Goal: Communication & Community: Answer question/provide support

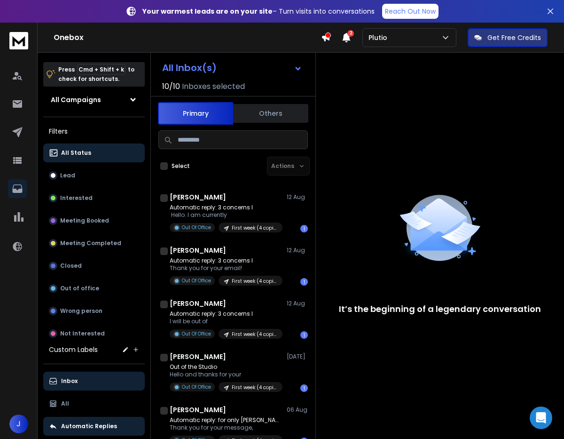
click at [75, 383] on p "Inbox" at bounding box center [69, 381] width 16 height 8
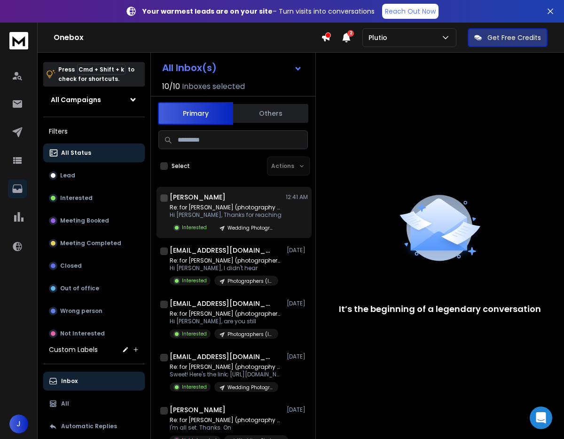
click at [218, 216] on p "Hi [PERSON_NAME], Thanks for reaching" at bounding box center [226, 215] width 113 height 8
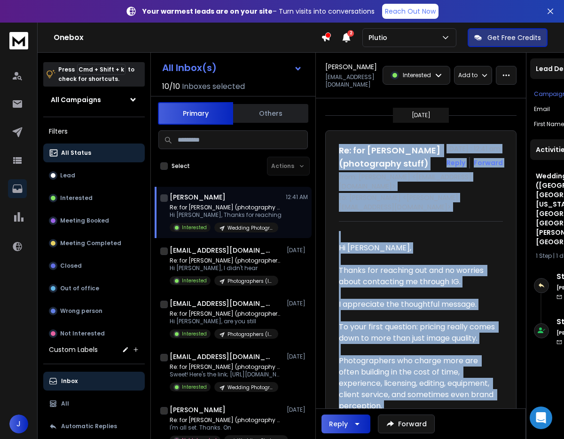
drag, startPoint x: 418, startPoint y: 331, endPoint x: 339, endPoint y: 141, distance: 206.6
copy div "Lo: ips Dolorsi (ametconsect adipi) 25 Elitse 2038 : 73:09 do Eiusm Tempori utl…"
click at [464, 355] on p "Photographers who charge more are often building in the cost of time, experienc…" at bounding box center [417, 383] width 157 height 56
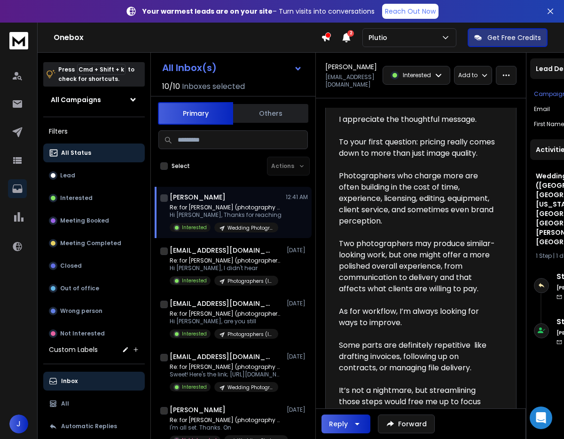
scroll to position [192, 0]
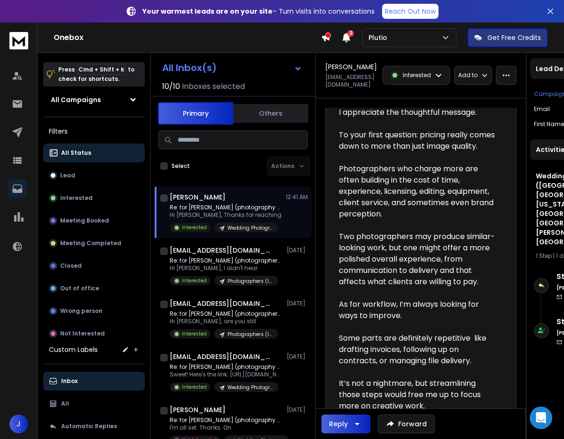
click at [334, 425] on div "Reply" at bounding box center [338, 423] width 19 height 9
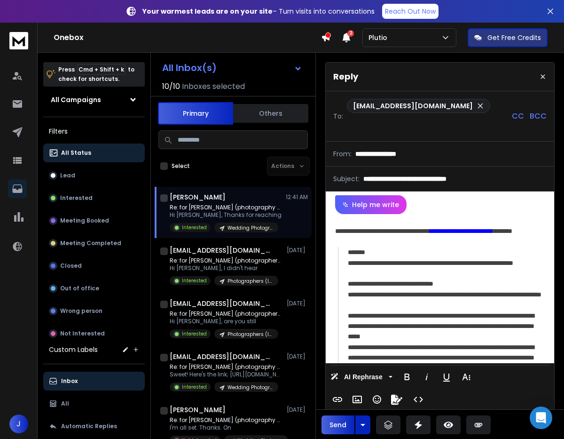
scroll to position [0, 0]
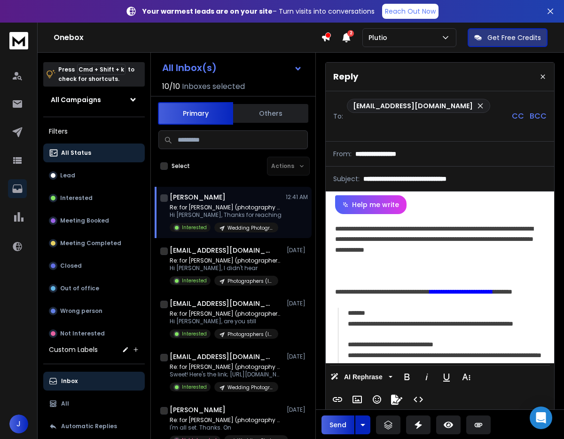
click at [489, 242] on div "**********" at bounding box center [438, 238] width 207 height 31
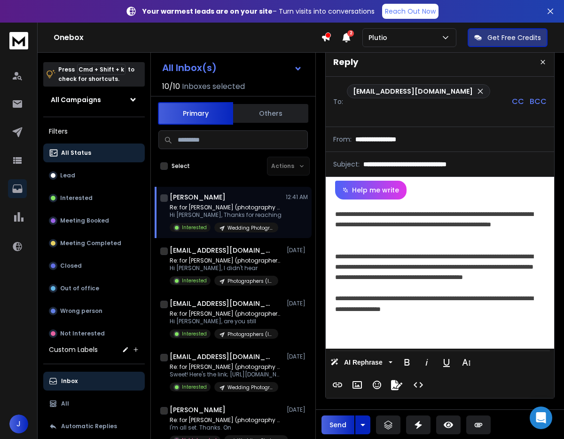
scroll to position [22, 0]
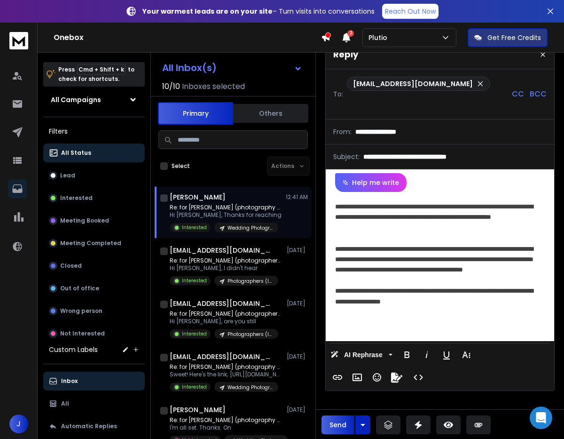
click at [442, 280] on div "**********" at bounding box center [438, 265] width 207 height 42
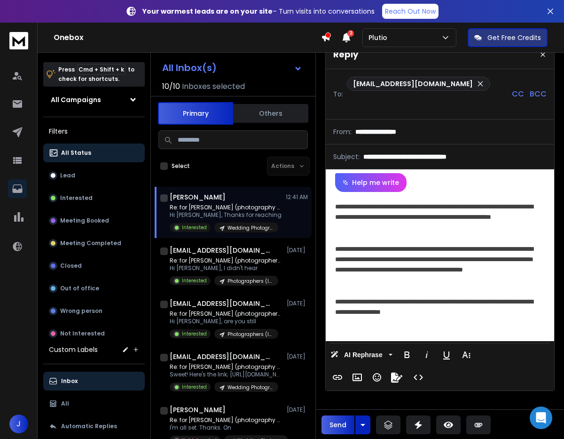
click at [492, 314] on div "**********" at bounding box center [438, 306] width 207 height 21
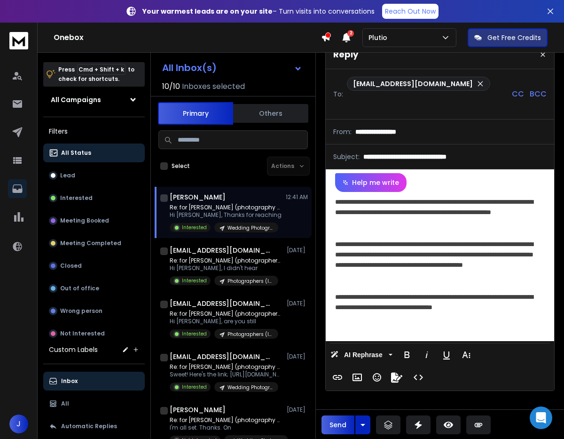
scroll to position [0, 0]
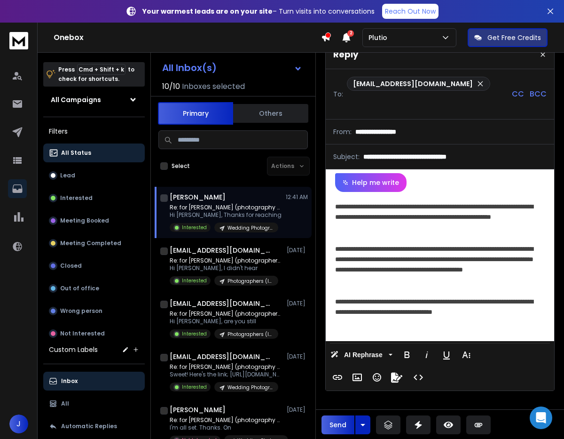
click at [457, 285] on div "**********" at bounding box center [438, 265] width 207 height 42
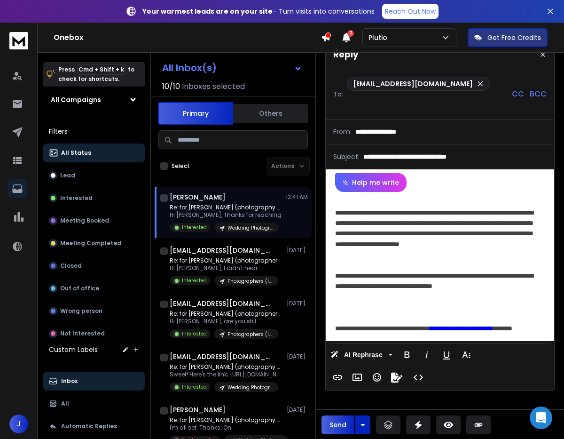
scroll to position [38, 0]
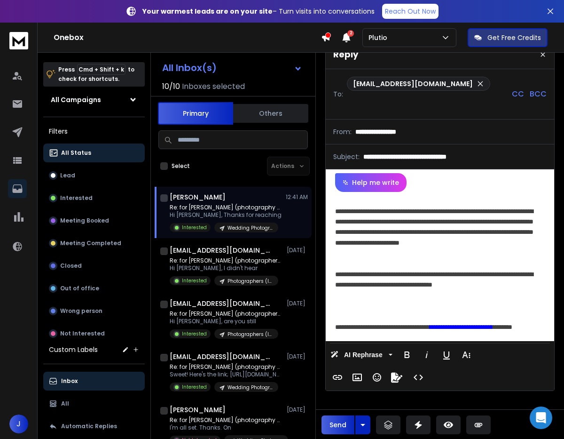
click at [513, 287] on div "**********" at bounding box center [438, 279] width 207 height 21
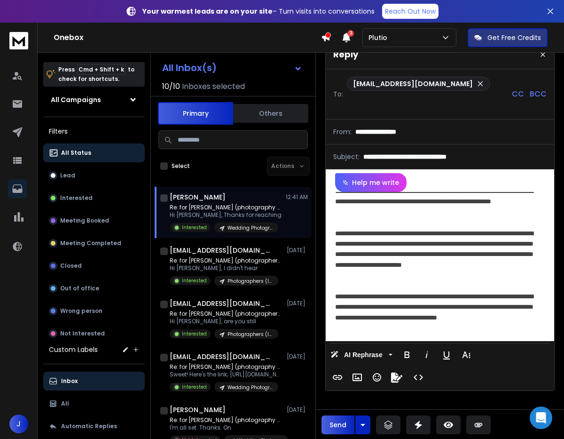
scroll to position [25, 0]
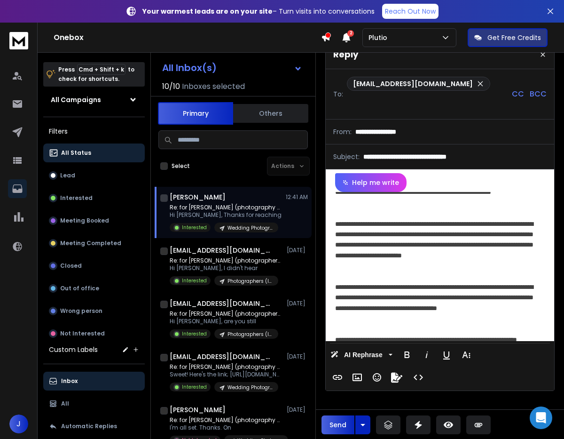
click at [388, 265] on div "**********" at bounding box center [438, 245] width 207 height 53
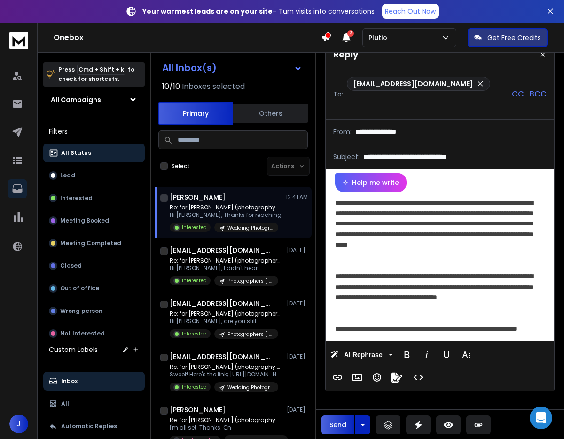
scroll to position [48, 0]
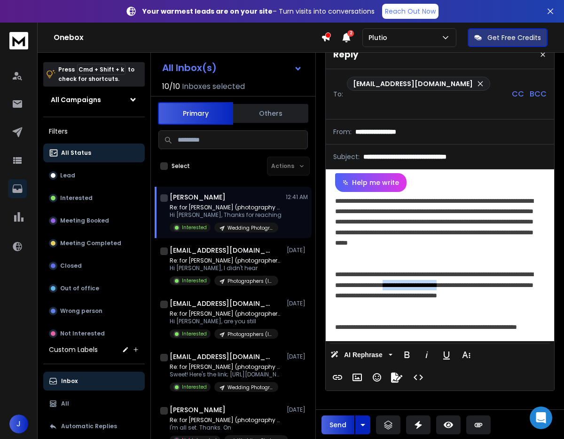
drag, startPoint x: 507, startPoint y: 285, endPoint x: 437, endPoint y: 283, distance: 70.1
click at [437, 283] on div "**********" at bounding box center [438, 290] width 207 height 42
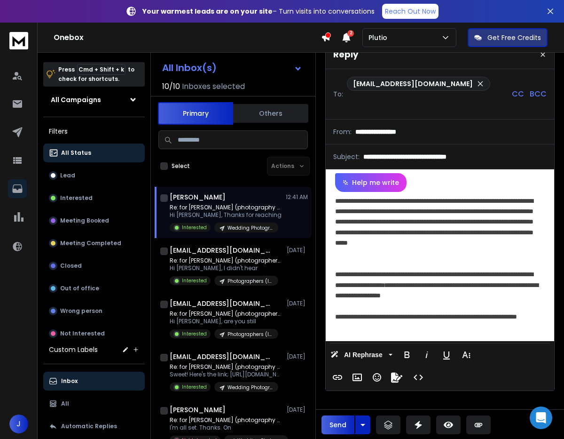
click at [488, 294] on div "**********" at bounding box center [438, 284] width 207 height 31
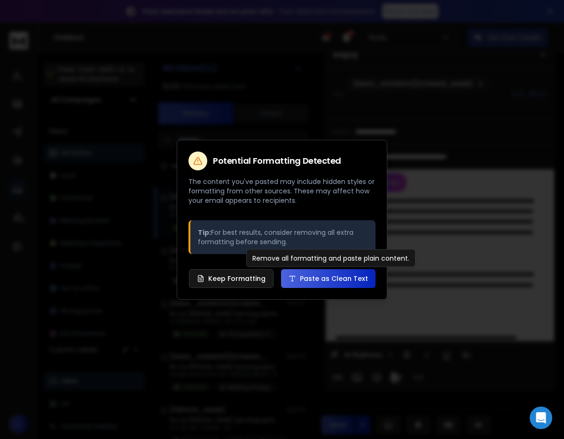
click at [324, 278] on button "Paste as Clean Text" at bounding box center [328, 278] width 94 height 19
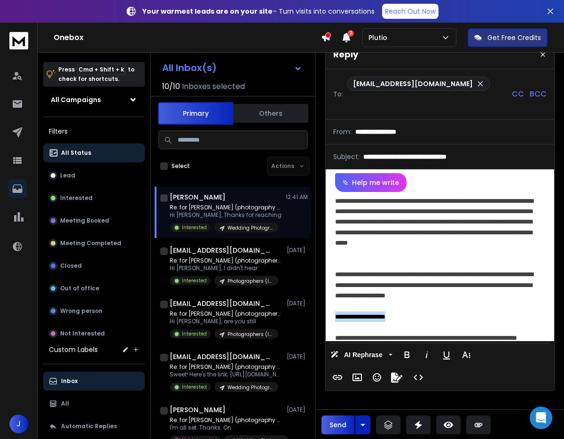
drag, startPoint x: 417, startPoint y: 319, endPoint x: 332, endPoint y: 319, distance: 85.1
click at [332, 319] on div "**********" at bounding box center [439, 266] width 226 height 149
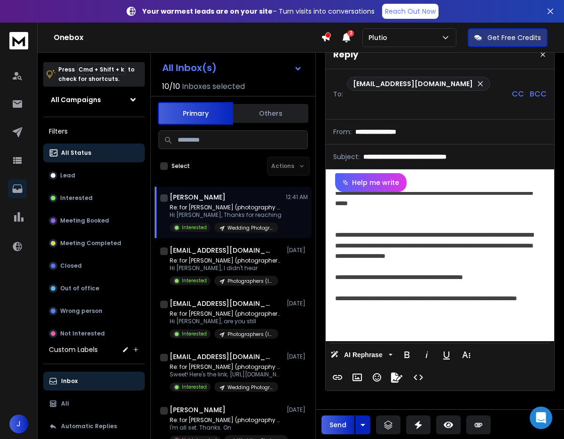
scroll to position [90, 0]
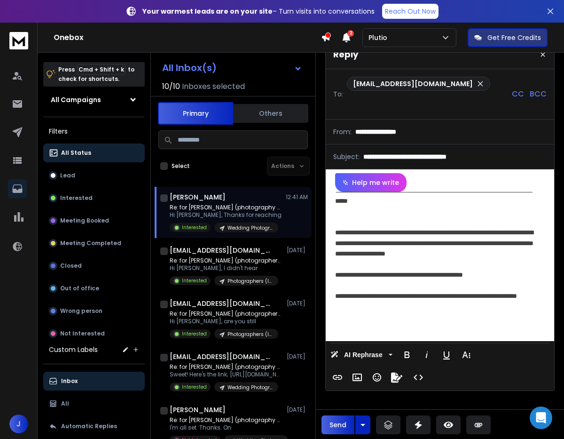
click at [449, 293] on div "**********" at bounding box center [438, 301] width 207 height 21
click at [355, 293] on div "**********" at bounding box center [438, 301] width 207 height 21
click at [375, 306] on div "**********" at bounding box center [438, 301] width 207 height 21
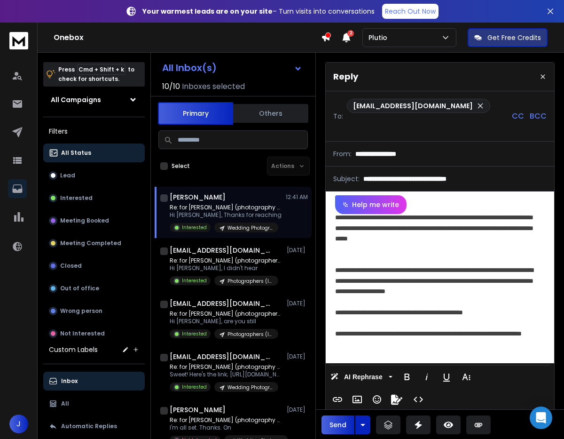
scroll to position [80, 0]
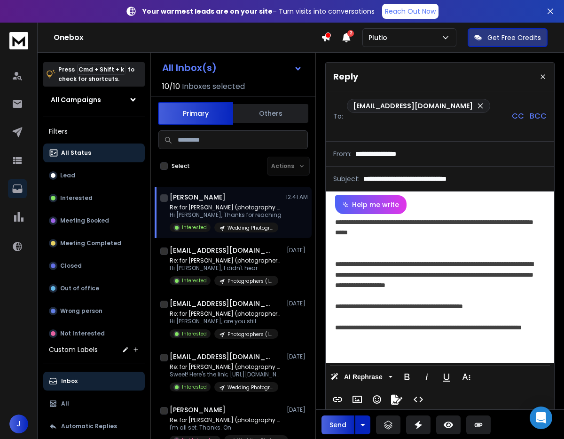
click at [341, 425] on button "Send" at bounding box center [338, 424] width 33 height 19
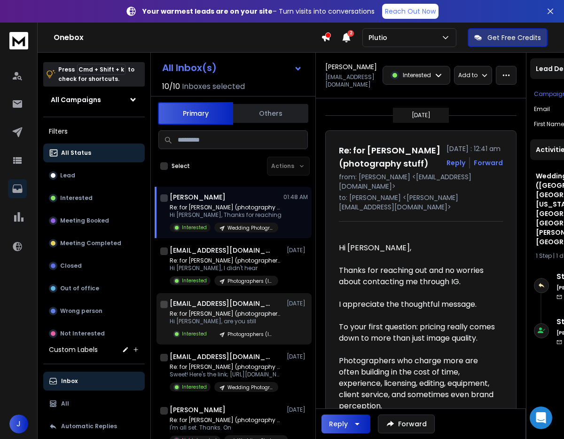
scroll to position [4, 0]
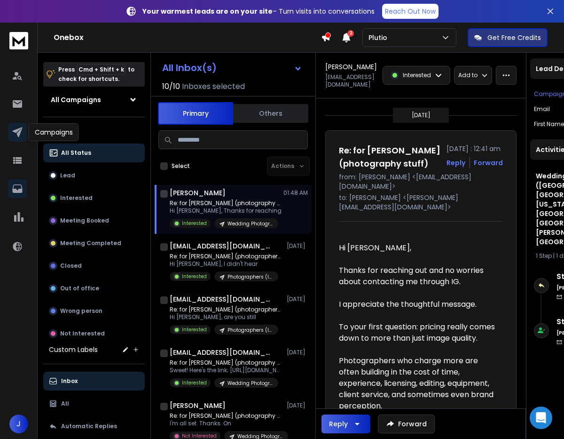
click at [14, 126] on icon at bounding box center [17, 131] width 11 height 11
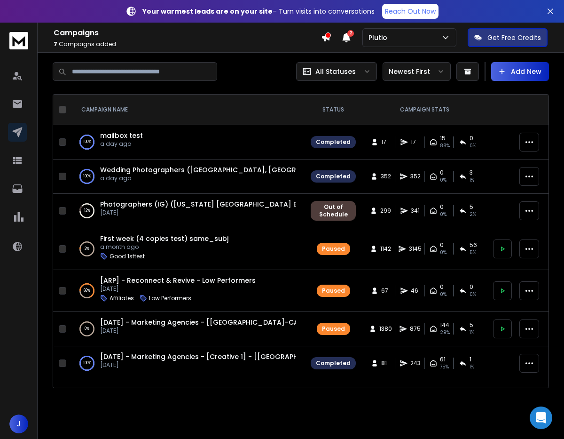
click at [217, 172] on span "Wedding Photographers ([GEOGRAPHIC_DATA], [GEOGRAPHIC_DATA], [US_STATE], [GEOGR…" at bounding box center [393, 169] width 586 height 9
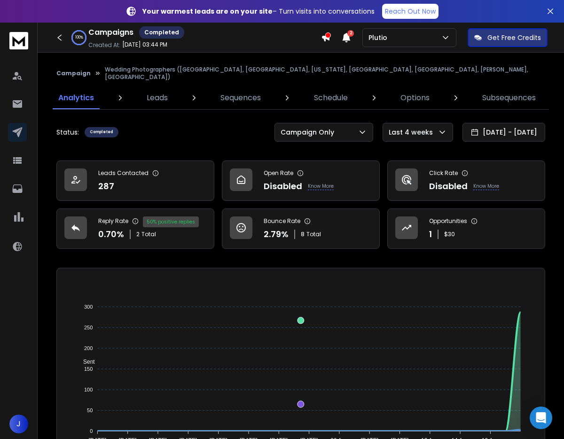
click at [144, 230] on span "Total" at bounding box center [148, 234] width 15 height 8
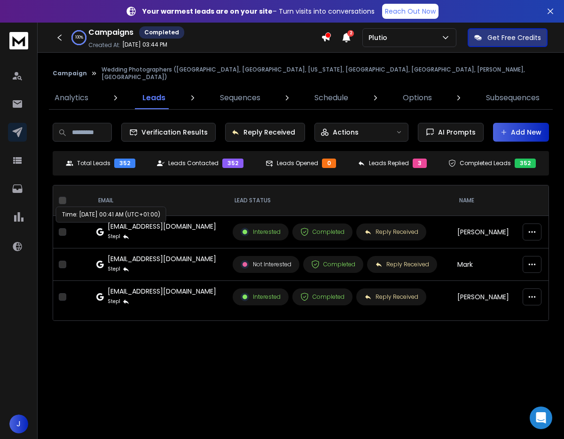
click at [133, 218] on div "Time: [DATE] 00:41 AM (UTC +01:00 )" at bounding box center [111, 214] width 110 height 16
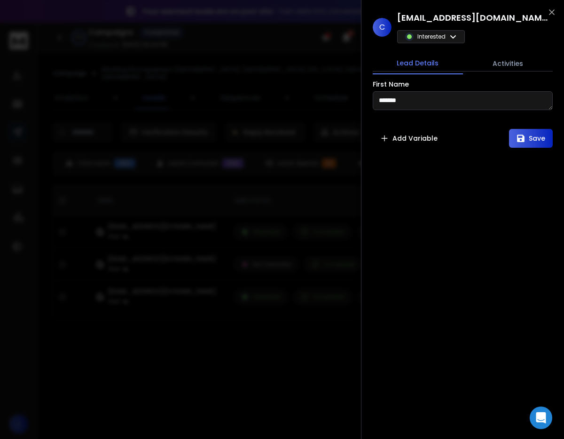
click at [231, 211] on div at bounding box center [282, 219] width 564 height 439
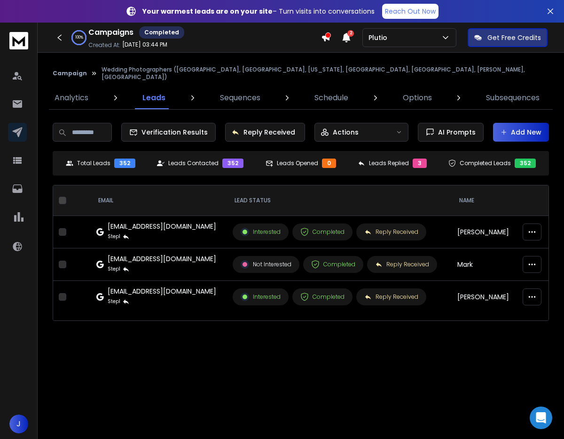
click at [143, 288] on div "[EMAIL_ADDRESS][DOMAIN_NAME] Step 1" at bounding box center [162, 296] width 109 height 21
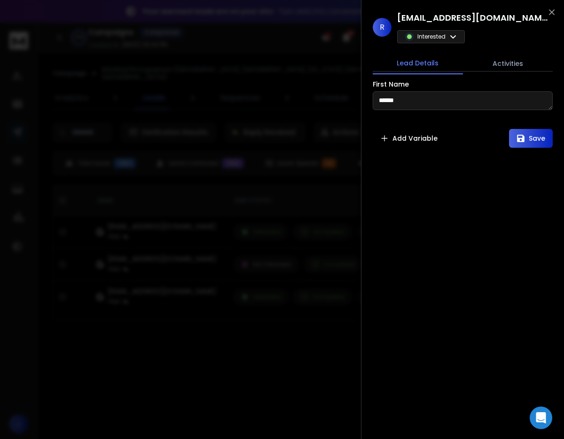
click at [143, 288] on div at bounding box center [282, 219] width 564 height 439
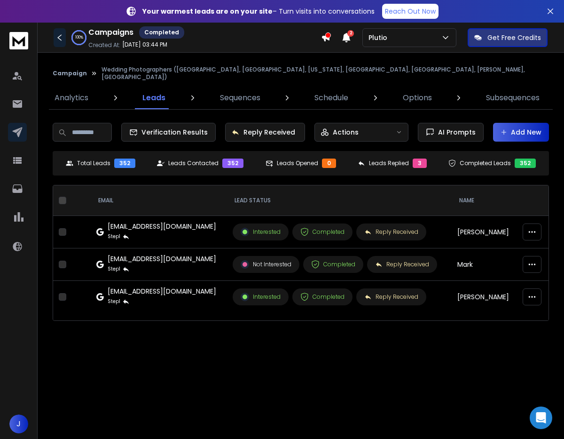
click at [63, 38] on icon at bounding box center [59, 37] width 8 height 8
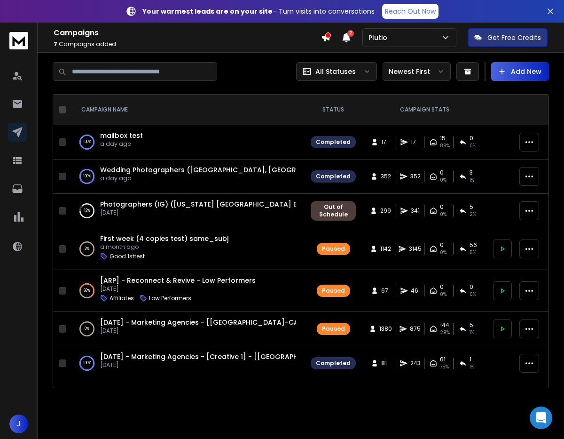
click at [128, 170] on span "Wedding Photographers ([GEOGRAPHIC_DATA], [GEOGRAPHIC_DATA], [US_STATE], [GEOGR…" at bounding box center [393, 169] width 586 height 9
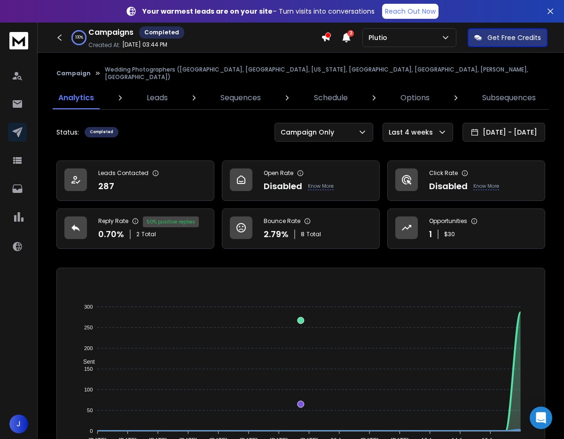
click at [52, 39] on div "100 % Campaigns Completed Created At: [DATE] 03:44 PM 2 Plutio Get Free Credits" at bounding box center [282, 38] width 564 height 30
click at [11, 179] on link at bounding box center [17, 188] width 19 height 19
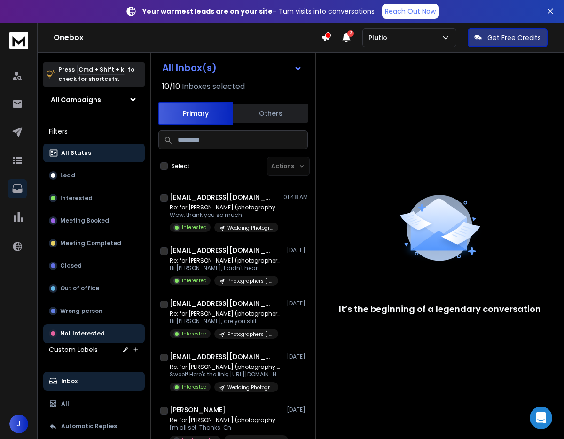
click at [98, 335] on p "Not Interested" at bounding box center [82, 334] width 45 height 8
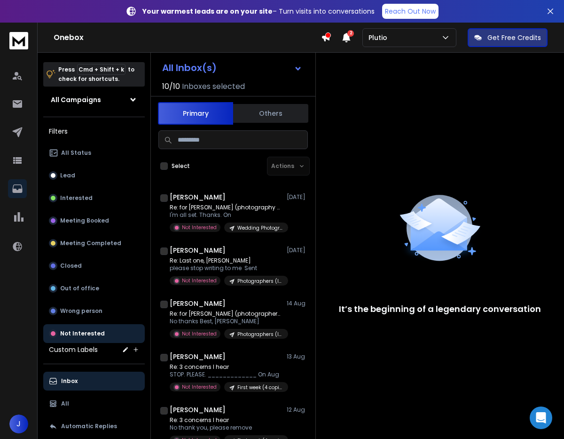
click at [96, 384] on button "Inbox" at bounding box center [94, 380] width 102 height 19
click at [89, 384] on button "Inbox" at bounding box center [94, 380] width 102 height 19
click at [84, 395] on button "All" at bounding box center [94, 403] width 102 height 19
click at [91, 379] on button "Inbox" at bounding box center [94, 380] width 102 height 19
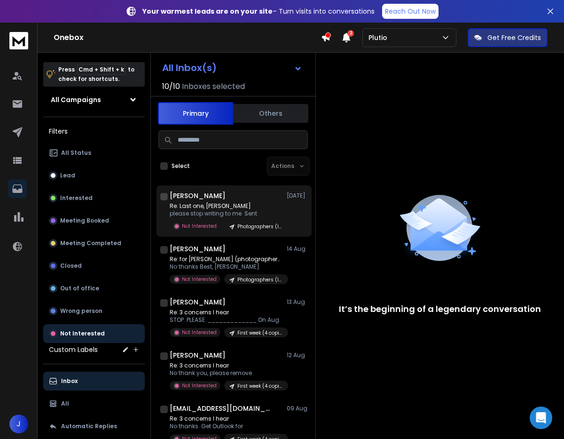
scroll to position [69, 0]
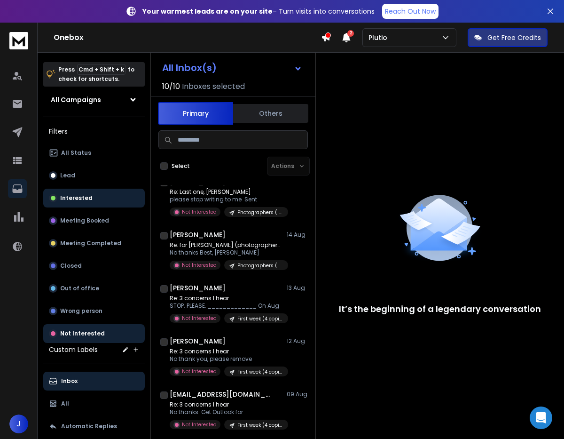
click at [93, 197] on button "Interested" at bounding box center [94, 198] width 102 height 19
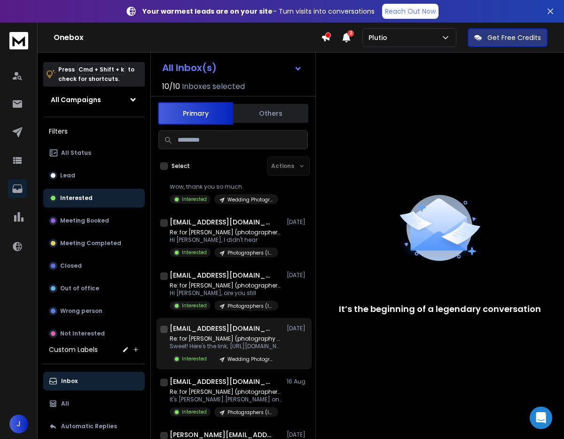
scroll to position [0, 0]
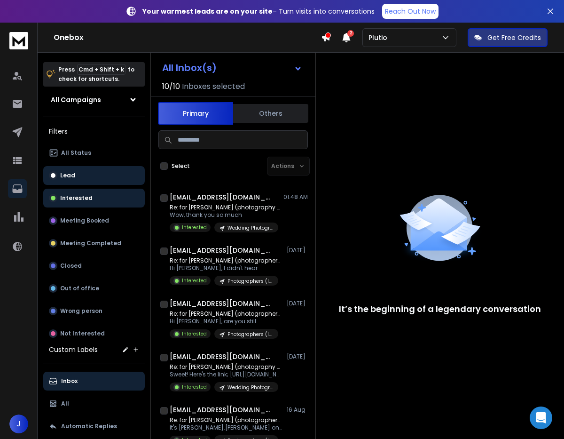
click at [111, 170] on button "Lead" at bounding box center [94, 175] width 102 height 19
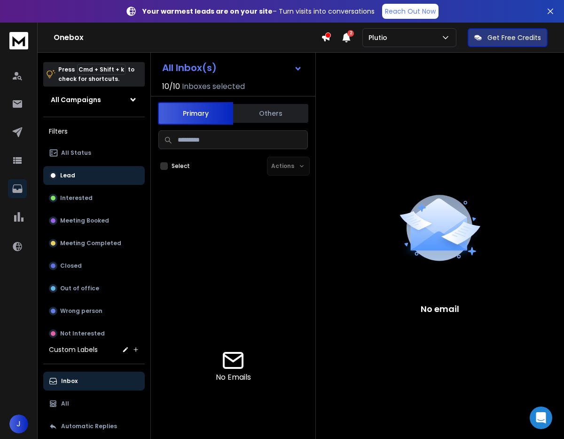
click at [73, 380] on p "Inbox" at bounding box center [69, 381] width 16 height 8
click at [95, 148] on button "All Status" at bounding box center [94, 152] width 102 height 19
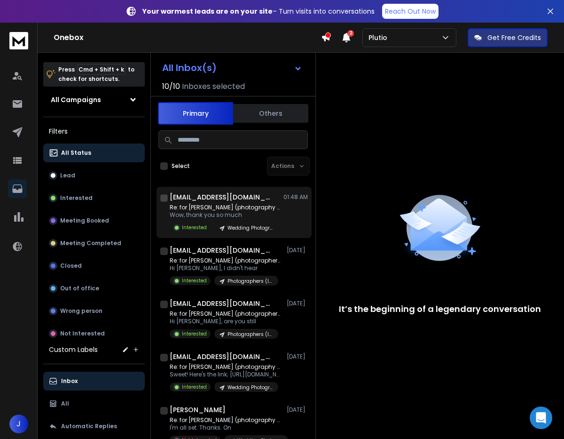
click at [215, 199] on h1 "[EMAIL_ADDRESS][DOMAIN_NAME]" at bounding box center [221, 196] width 103 height 9
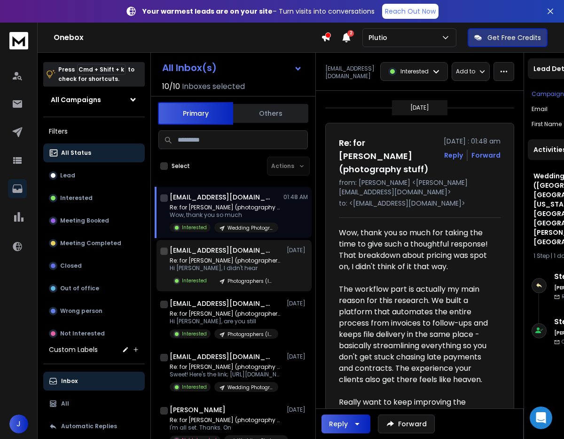
click at [212, 266] on p "Hi [PERSON_NAME], I didn't hear" at bounding box center [226, 268] width 113 height 8
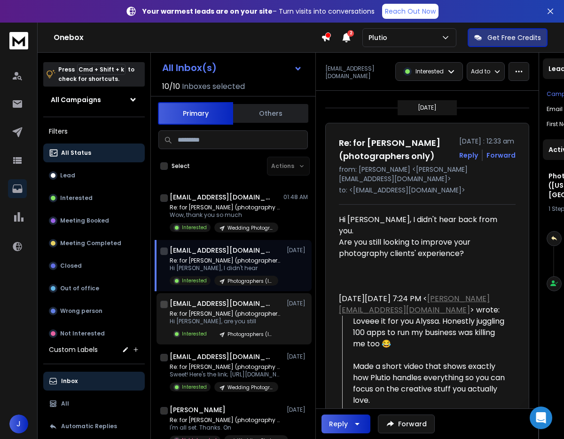
click at [206, 307] on h1 "[EMAIL_ADDRESS][DOMAIN_NAME]" at bounding box center [221, 303] width 103 height 9
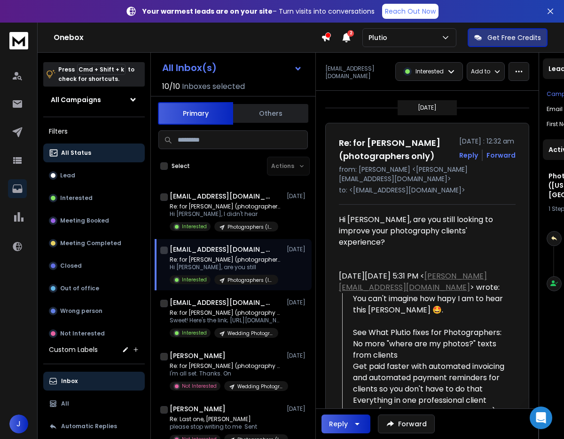
scroll to position [66, 0]
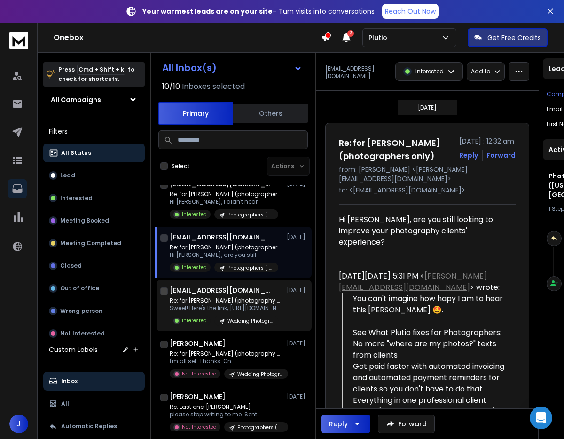
click at [207, 303] on p "Re: for [PERSON_NAME] (photography stuff)" at bounding box center [226, 301] width 113 height 8
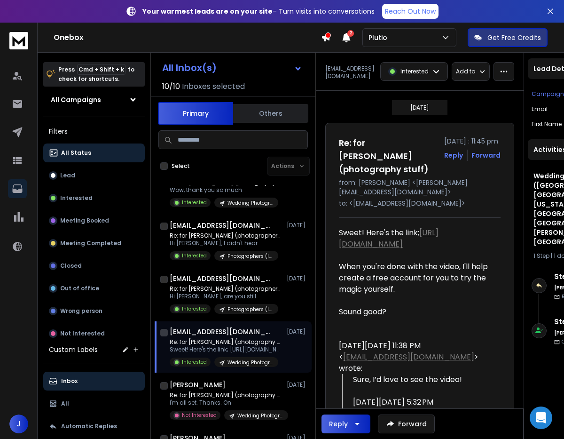
scroll to position [63, 0]
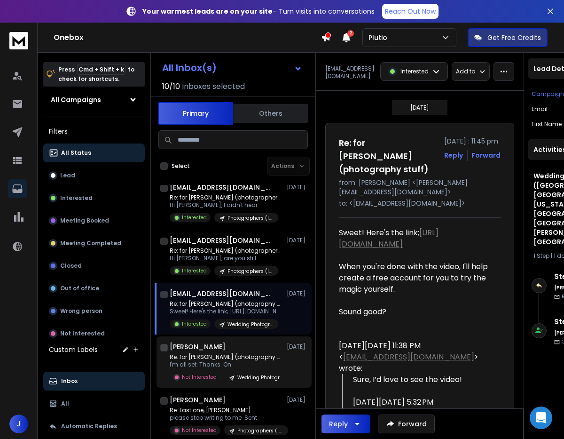
click at [208, 358] on p "Re: for [PERSON_NAME] (photography stuff)" at bounding box center [226, 357] width 113 height 8
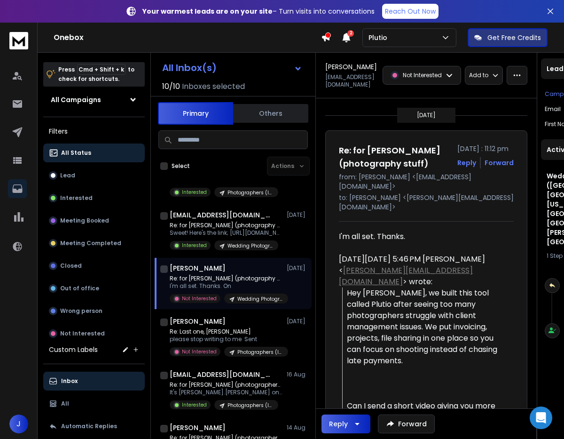
scroll to position [143, 0]
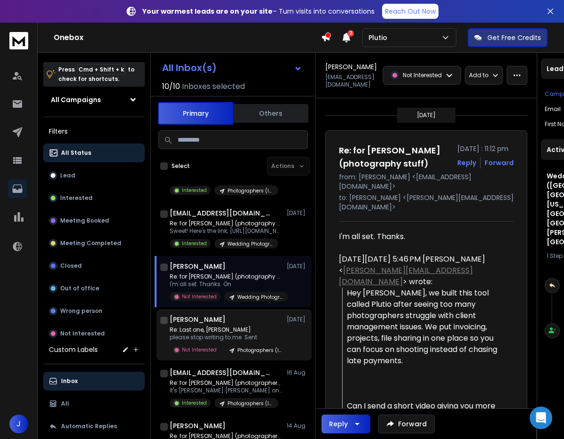
click at [216, 328] on p "Re: Last one, [PERSON_NAME]" at bounding box center [226, 330] width 113 height 8
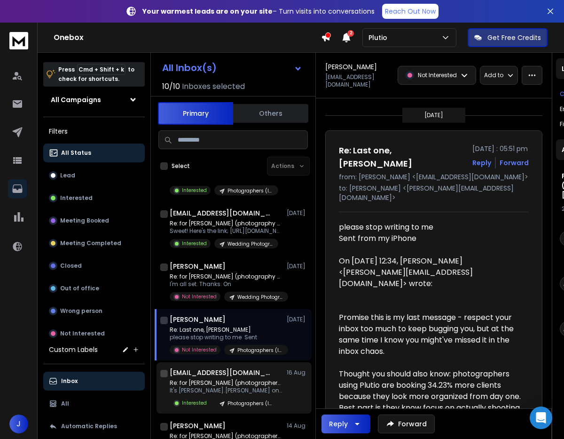
click at [207, 378] on div "[EMAIL_ADDRESS][DOMAIN_NAME] [DATE] Re: for [PERSON_NAME] (photographers only) …" at bounding box center [239, 388] width 138 height 40
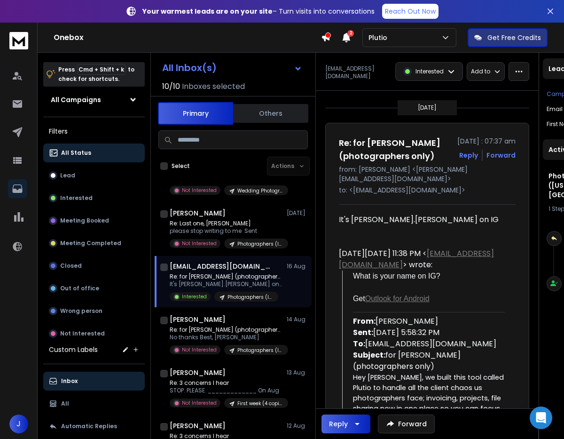
scroll to position [258, 0]
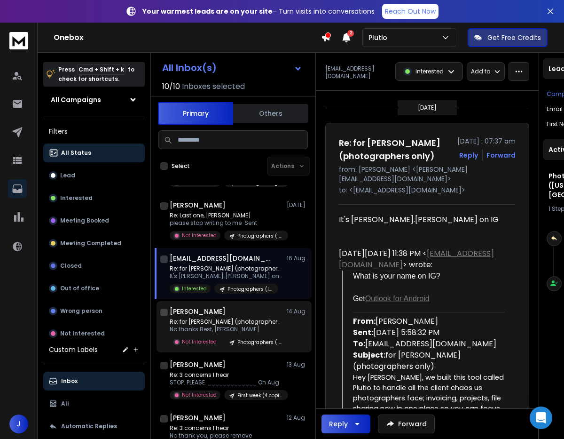
click at [221, 324] on p "Re: for [PERSON_NAME] (photographers only)" at bounding box center [226, 322] width 113 height 8
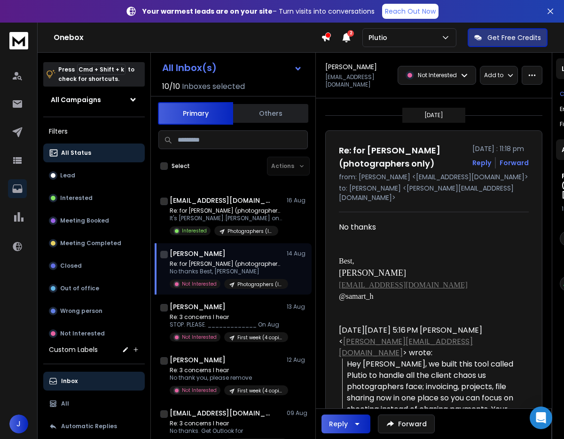
scroll to position [317, 0]
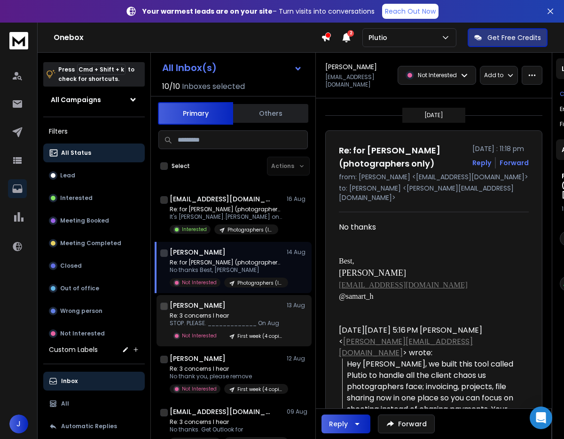
click at [225, 312] on p "Re: 3 concerns I hear" at bounding box center [226, 316] width 113 height 8
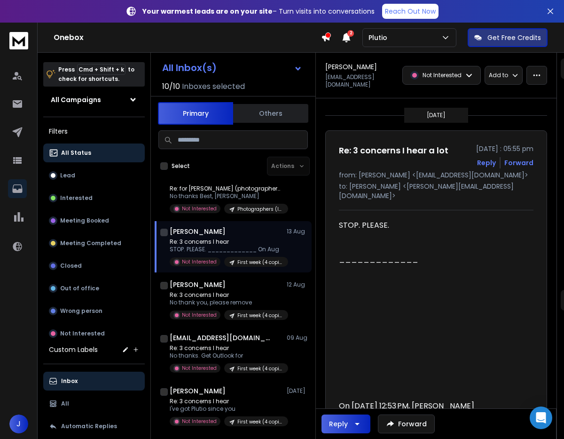
scroll to position [392, 0]
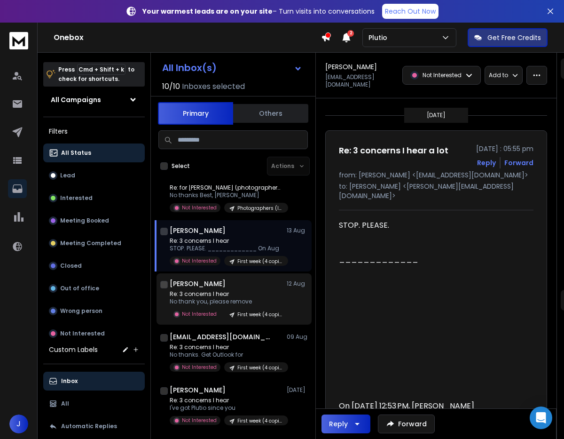
click at [227, 302] on p "No thank you, please remove" at bounding box center [226, 302] width 113 height 8
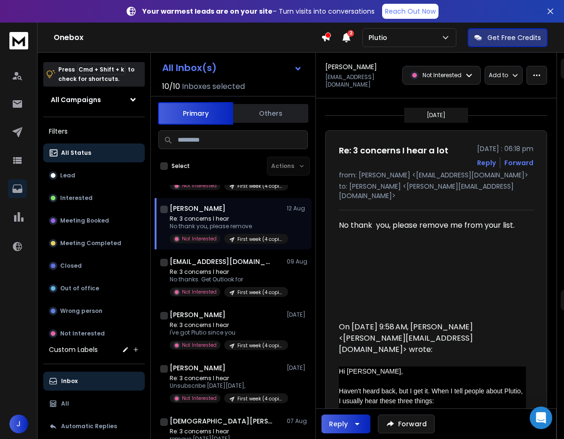
scroll to position [479, 0]
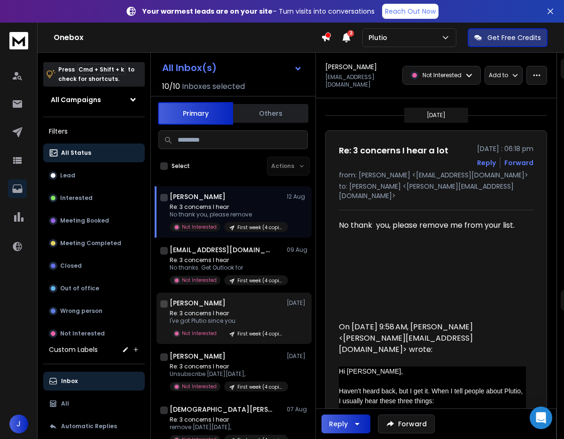
click at [226, 306] on div "[PERSON_NAME] [DATE]" at bounding box center [239, 302] width 138 height 9
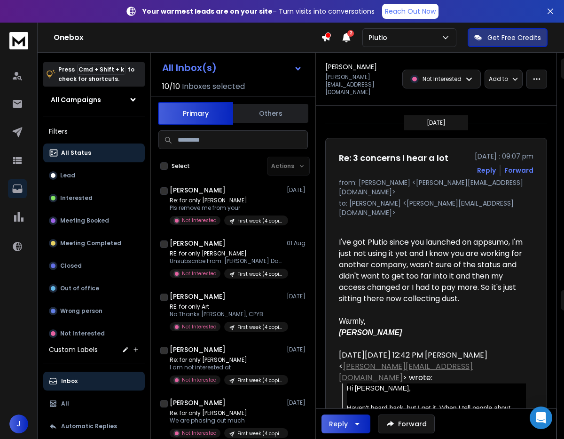
scroll to position [962, 0]
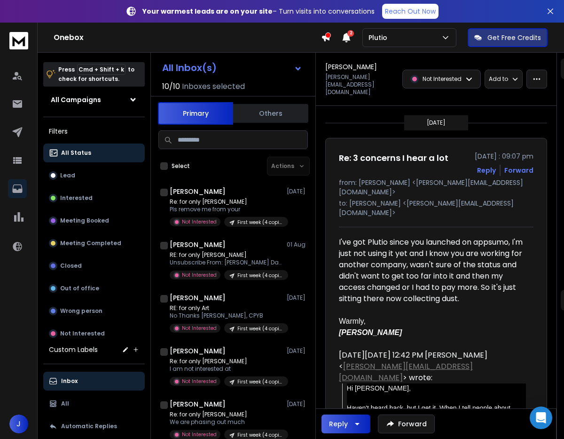
click at [226, 306] on p "RE: for only Art" at bounding box center [226, 308] width 113 height 8
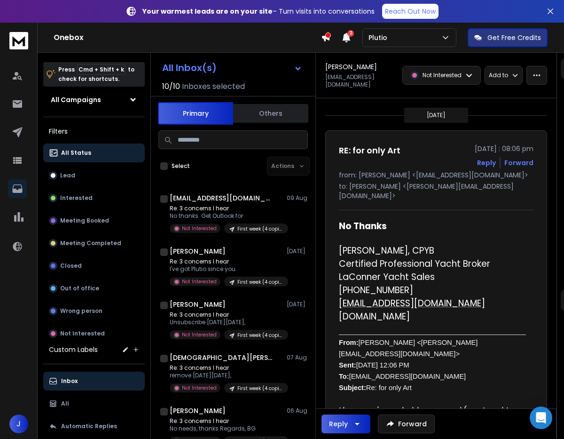
scroll to position [0, 0]
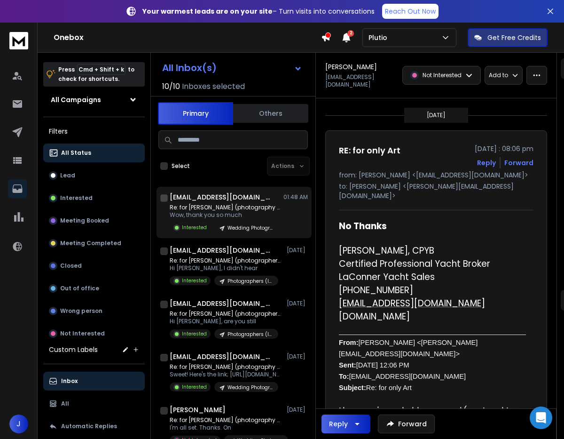
click at [242, 192] on h1 "[EMAIL_ADDRESS][DOMAIN_NAME]" at bounding box center [221, 196] width 103 height 9
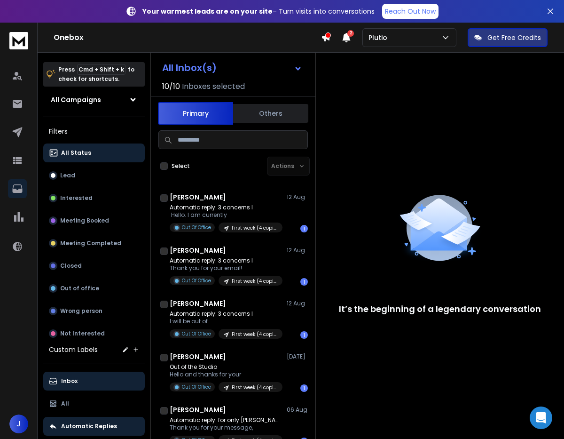
click at [85, 384] on button "Inbox" at bounding box center [94, 380] width 102 height 19
click at [73, 381] on p "Inbox" at bounding box center [69, 381] width 16 height 8
